Goal: Check status: Check status

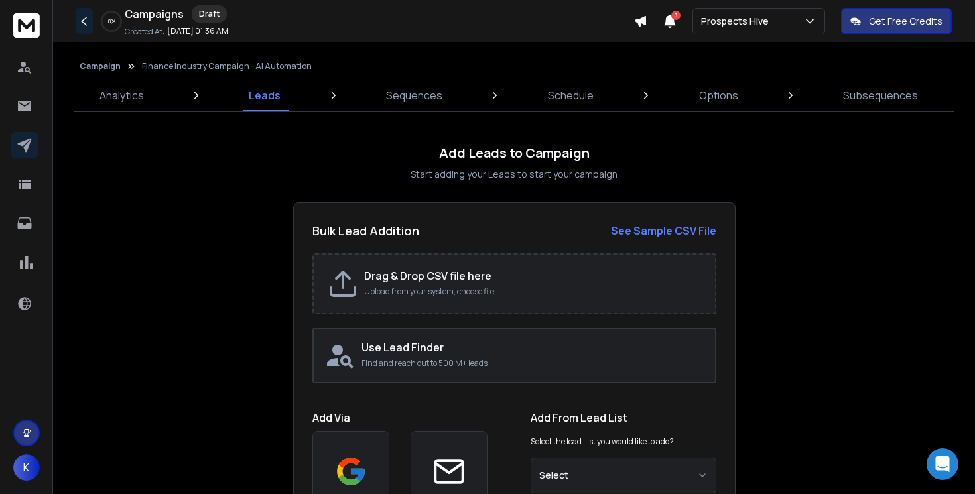
click at [84, 20] on icon at bounding box center [84, 21] width 12 height 12
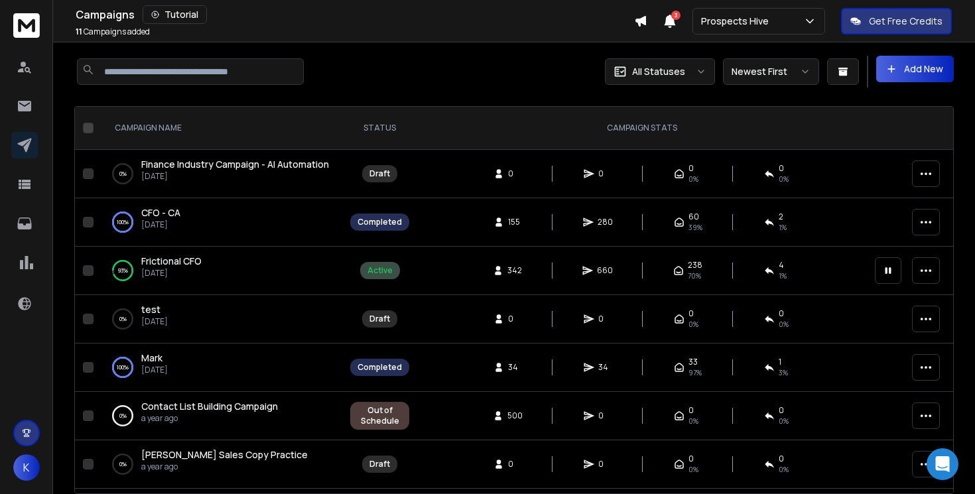
click at [180, 176] on p "[DATE]" at bounding box center [235, 176] width 188 height 11
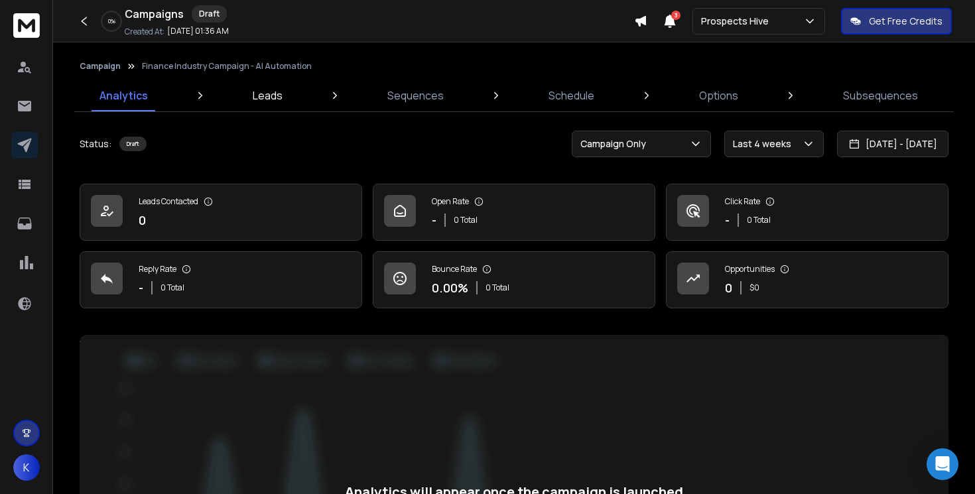
click at [257, 95] on p "Leads" at bounding box center [268, 96] width 30 height 16
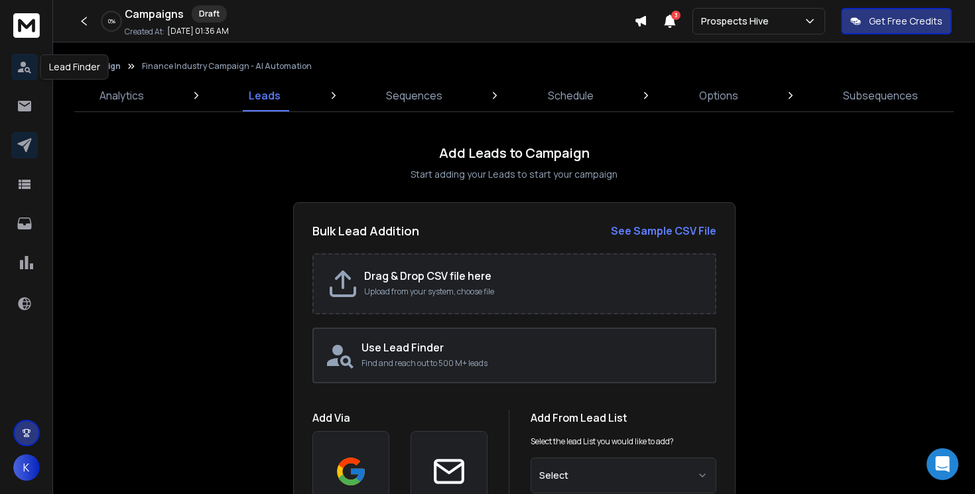
click at [25, 69] on icon at bounding box center [24, 70] width 13 height 7
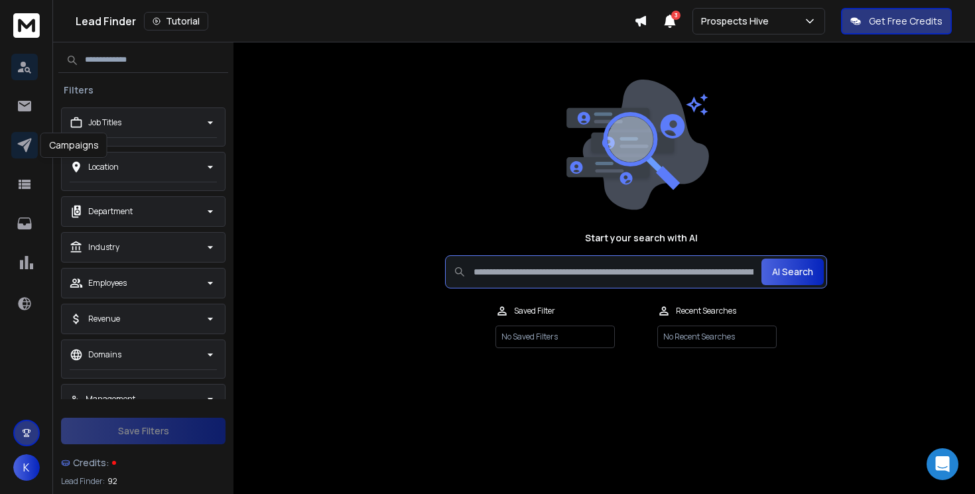
click at [30, 151] on icon at bounding box center [25, 145] width 16 height 16
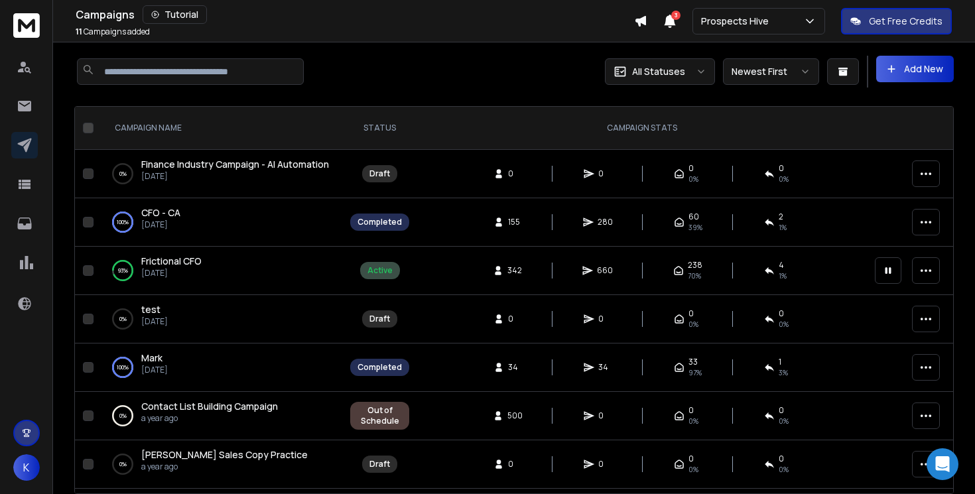
click at [385, 42] on div "Campaigns 11 Campaigns Added All Statuses Newest First Add New CAMPAIGN NAME ST…" at bounding box center [514, 302] width 922 height 521
click at [15, 260] on link at bounding box center [26, 262] width 31 height 31
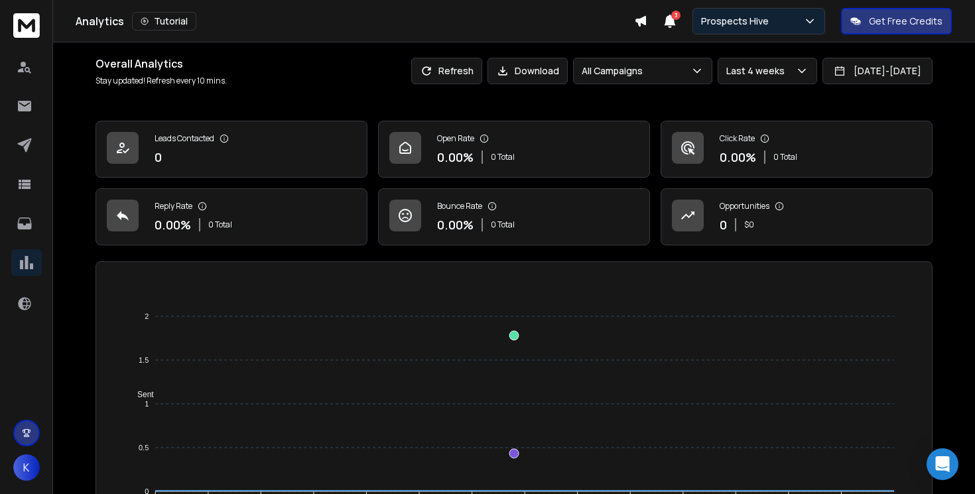
click at [727, 32] on button "Prospects Hive" at bounding box center [758, 21] width 133 height 27
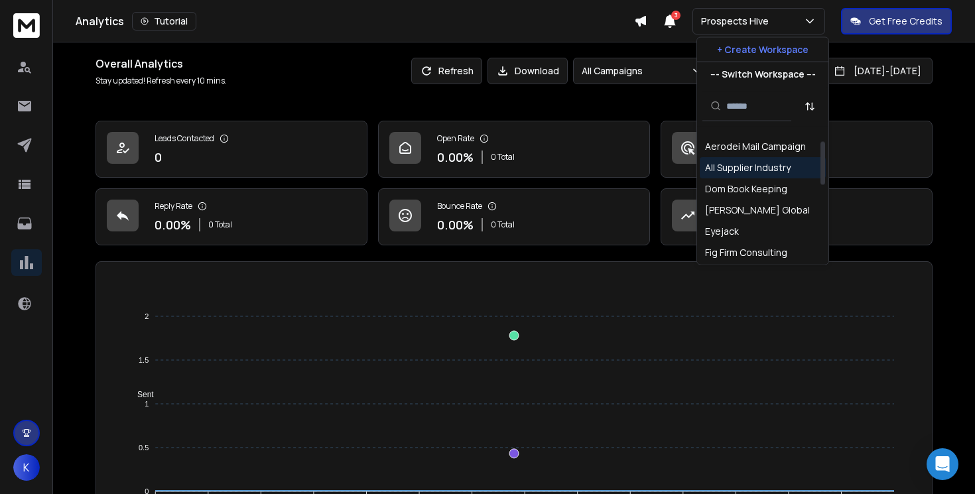
scroll to position [37, 0]
click at [738, 204] on div "[PERSON_NAME] Global" at bounding box center [757, 208] width 105 height 13
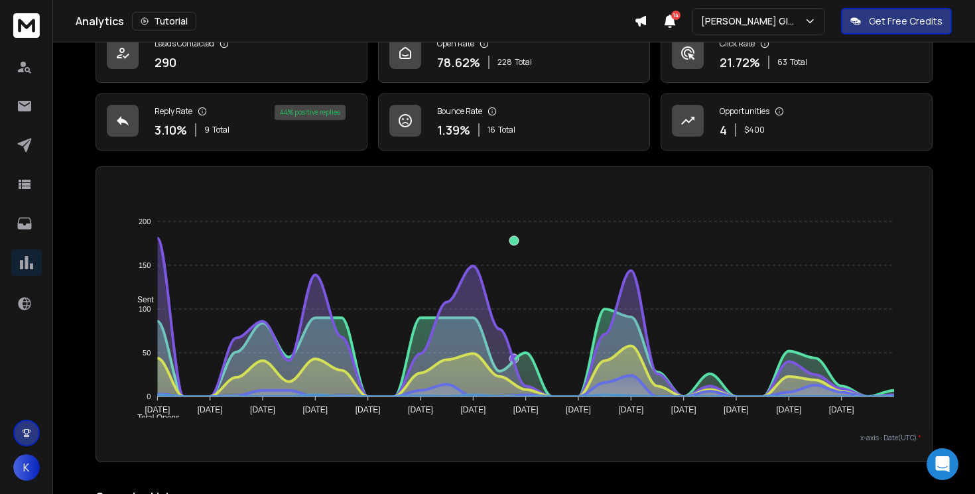
scroll to position [105, 0]
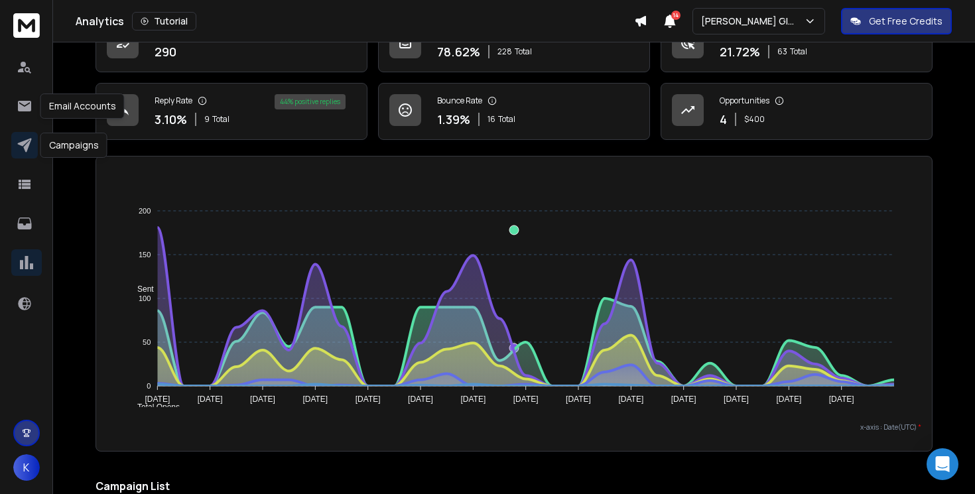
click at [25, 146] on icon at bounding box center [24, 146] width 14 height 14
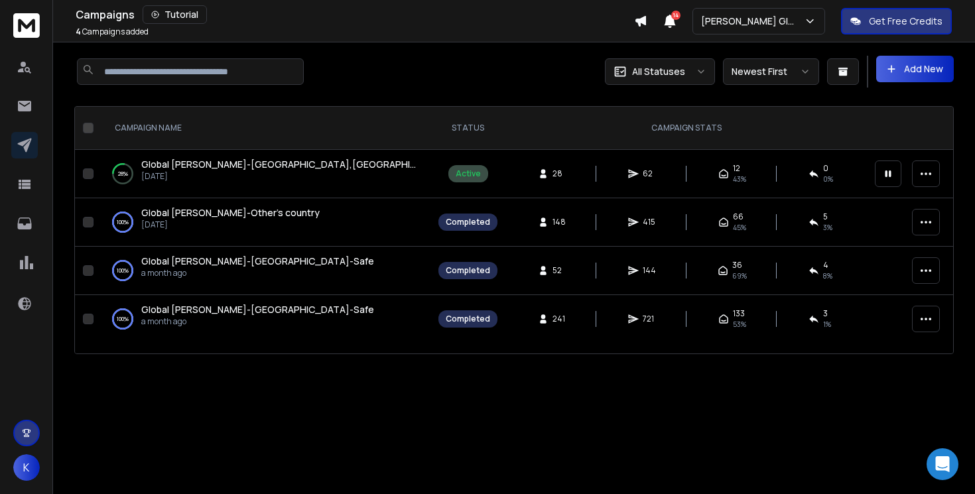
click at [194, 160] on span "Global Evers-Malaysia,Thailand,Vietnam" at bounding box center [346, 164] width 411 height 13
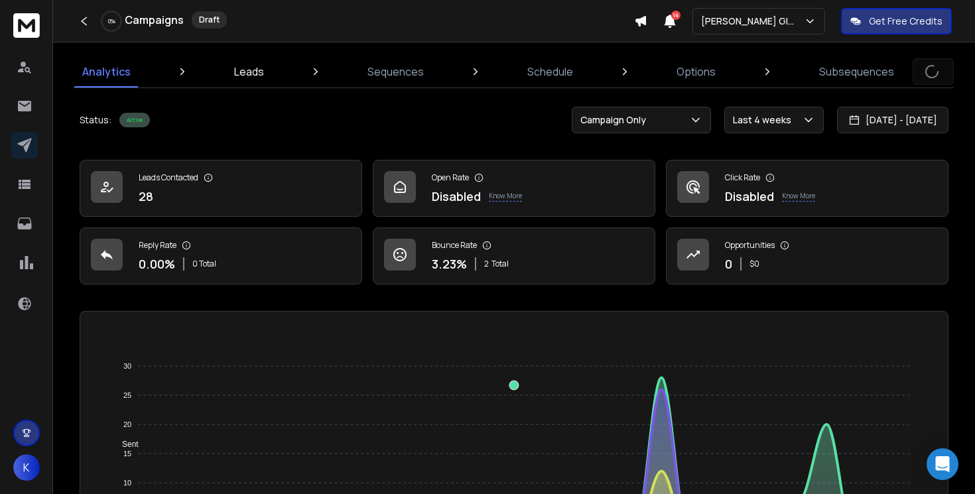
click at [251, 71] on p "Leads" at bounding box center [249, 72] width 30 height 16
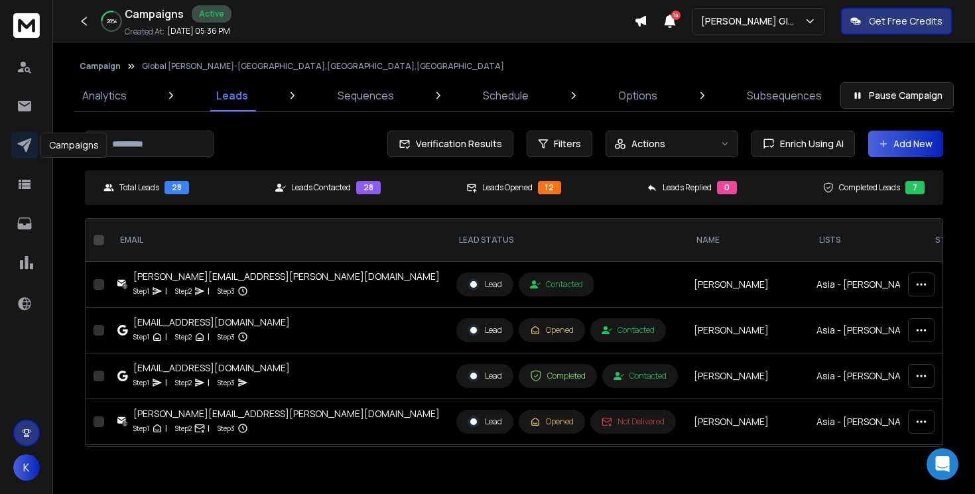
click at [28, 139] on icon at bounding box center [24, 146] width 14 height 14
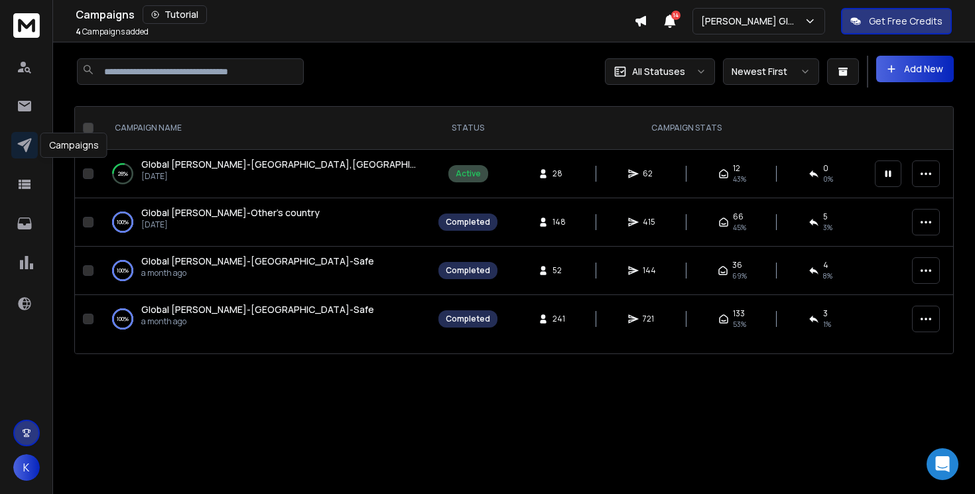
click at [23, 151] on icon at bounding box center [25, 145] width 16 height 16
click at [21, 141] on icon at bounding box center [25, 145] width 16 height 16
click at [23, 264] on icon at bounding box center [27, 263] width 20 height 20
